Goal: Task Accomplishment & Management: Use online tool/utility

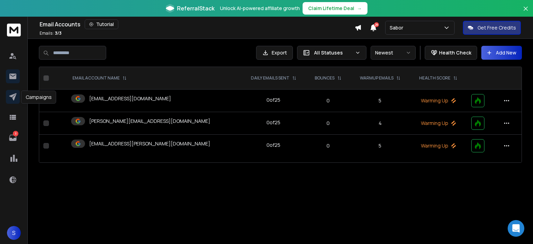
click at [15, 93] on icon at bounding box center [13, 97] width 8 height 8
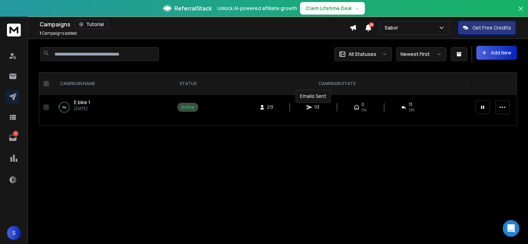
click at [311, 107] on icon at bounding box center [309, 107] width 6 height 6
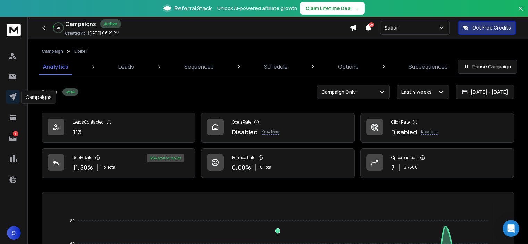
click at [13, 97] on icon at bounding box center [13, 97] width 8 height 8
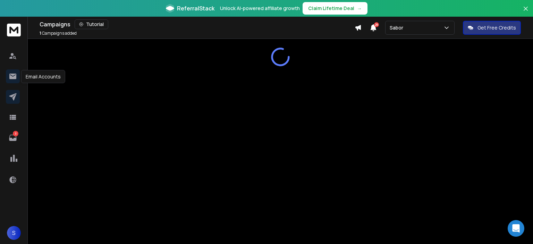
click at [17, 79] on icon at bounding box center [13, 76] width 8 height 8
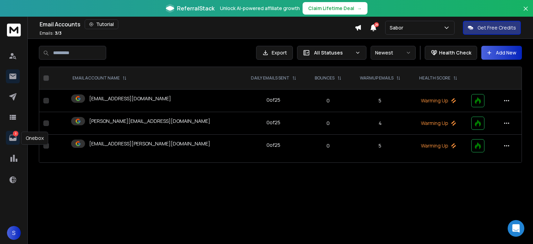
click at [18, 133] on p "3" at bounding box center [16, 134] width 6 height 6
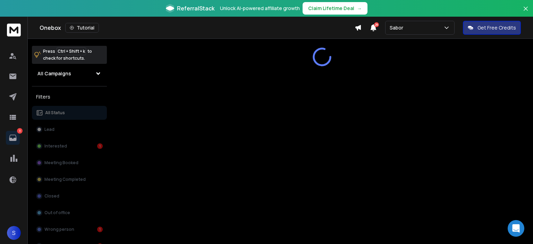
click at [67, 146] on div "All Status Lead Interested 1 Meeting Booked Meeting Completed Closed Out of off…" at bounding box center [69, 179] width 75 height 147
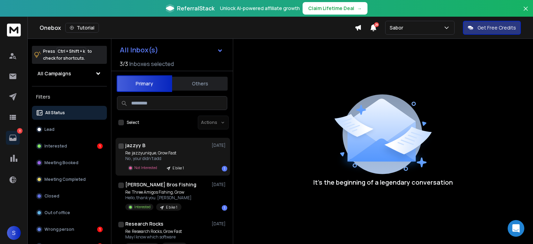
click at [159, 148] on div "jazzyy B [DATE]" at bounding box center [176, 145] width 102 height 7
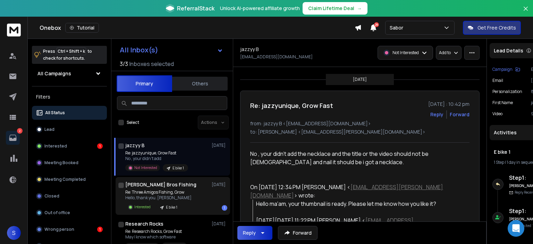
click at [169, 187] on h1 "[PERSON_NAME] Bros Fishing" at bounding box center [160, 184] width 71 height 7
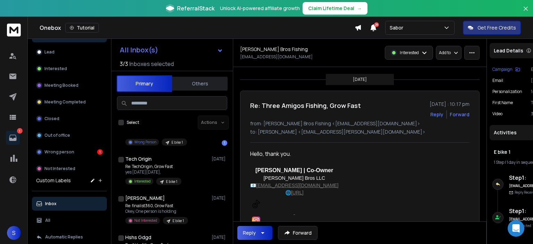
scroll to position [69, 0]
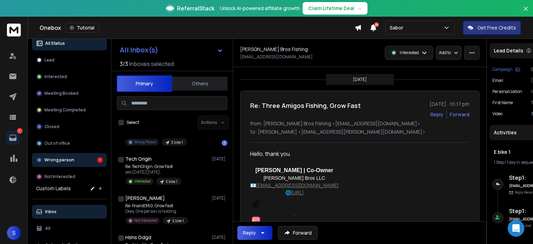
click at [68, 162] on p "Wrong person" at bounding box center [59, 160] width 30 height 6
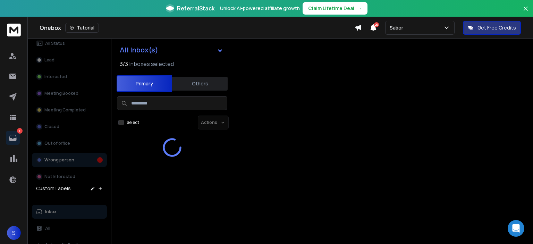
scroll to position [0, 0]
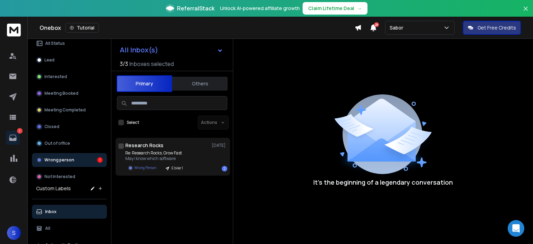
click at [150, 148] on h1 "Research Rocks" at bounding box center [144, 145] width 38 height 7
